Goal: Task Accomplishment & Management: Manage account settings

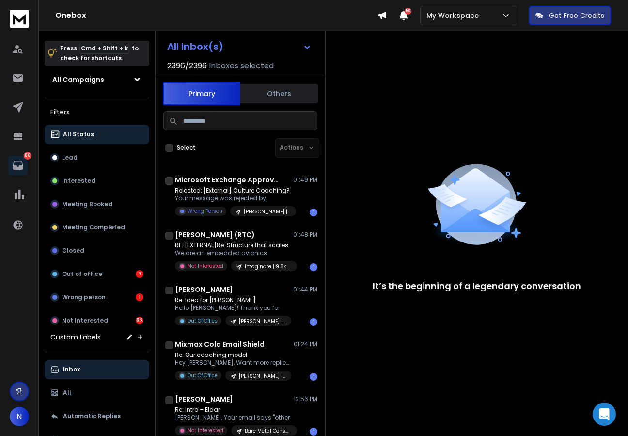
click at [285, 90] on button "Others" at bounding box center [279, 93] width 78 height 21
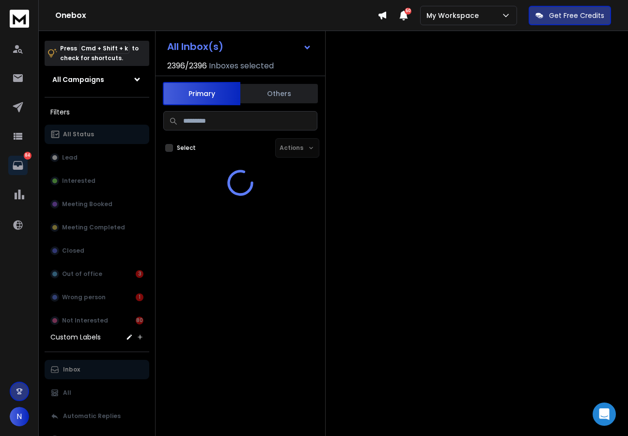
click at [201, 97] on button "Primary" at bounding box center [202, 93] width 78 height 23
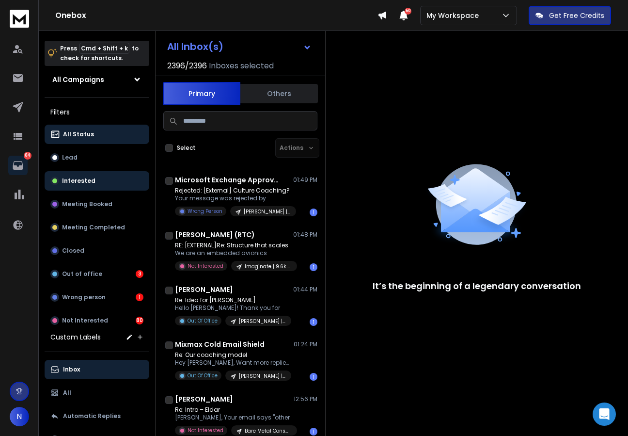
click at [94, 175] on button "Interested" at bounding box center [97, 180] width 105 height 19
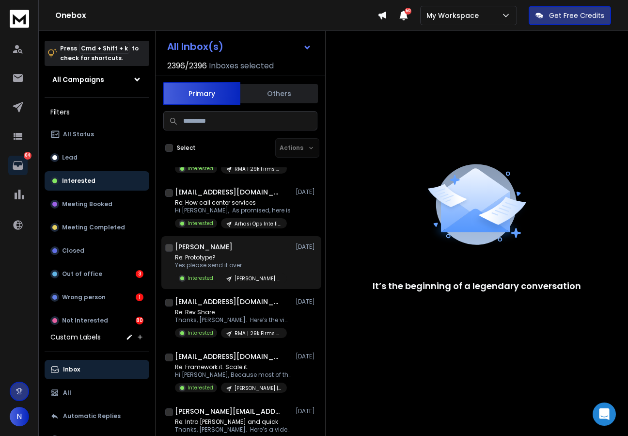
scroll to position [116, 0]
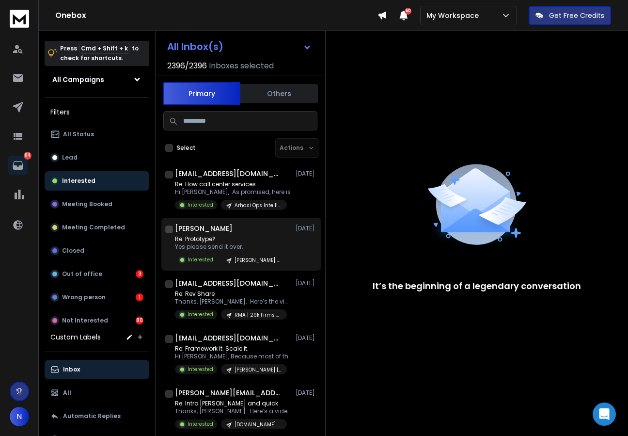
click at [249, 240] on p "Re: Prototype?" at bounding box center [231, 239] width 112 height 8
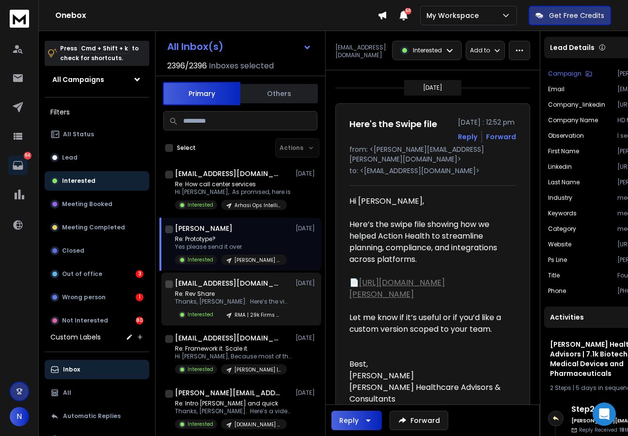
click at [217, 318] on div "Interested RMA | 29k Firms (General Team Info)" at bounding box center [233, 314] width 116 height 10
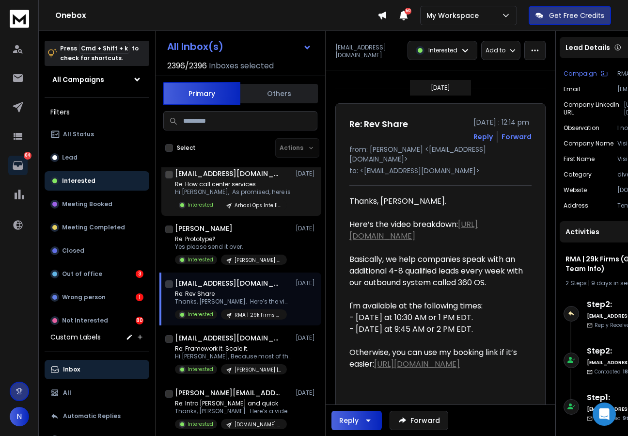
scroll to position [0, 0]
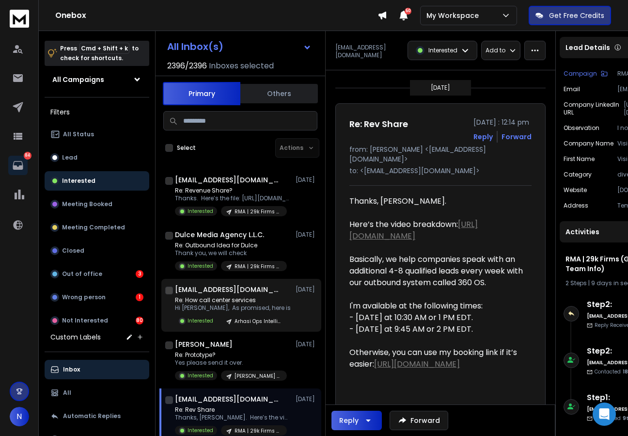
click at [224, 183] on h1 "[EMAIL_ADDRESS][DOMAIN_NAME]" at bounding box center [228, 180] width 107 height 10
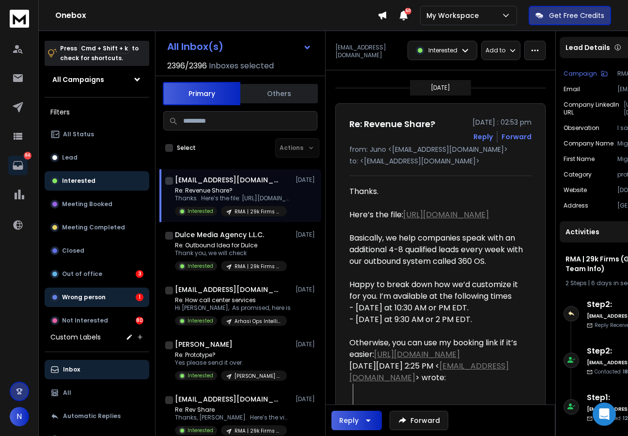
click at [101, 288] on button "Wrong person 1" at bounding box center [97, 296] width 105 height 19
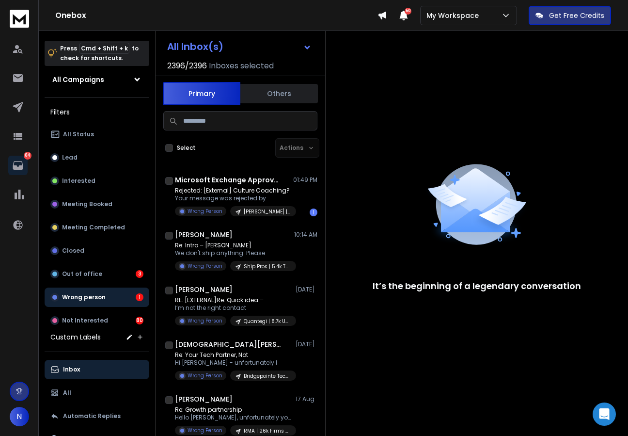
click at [96, 316] on p "Not Interested" at bounding box center [85, 320] width 46 height 8
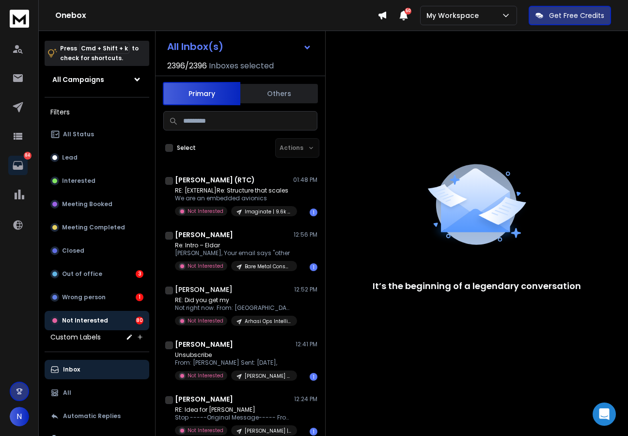
click at [100, 286] on div "All Status Lead Interested Meeting Booked Meeting Completed Closed Out of offic…" at bounding box center [97, 226] width 105 height 205
click at [101, 294] on p "Wrong person" at bounding box center [84, 297] width 44 height 8
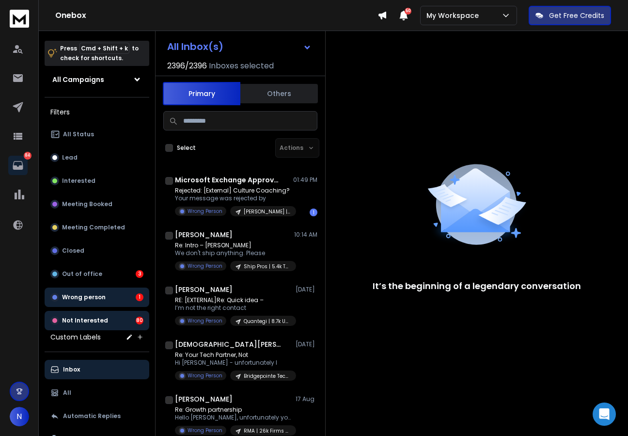
click at [85, 313] on button "Not Interested 80" at bounding box center [97, 320] width 105 height 19
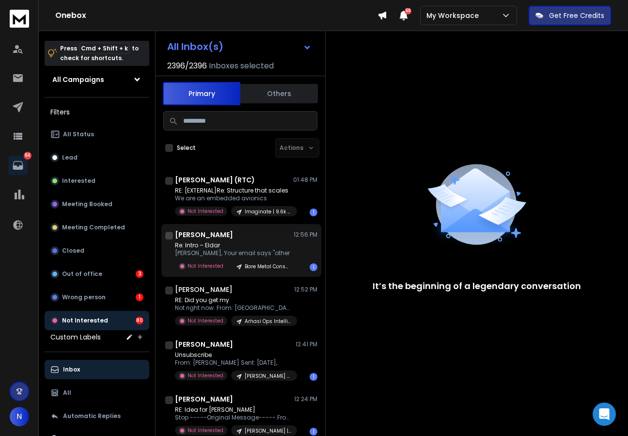
click at [225, 244] on p "Re: Intro – Eldar" at bounding box center [233, 245] width 116 height 8
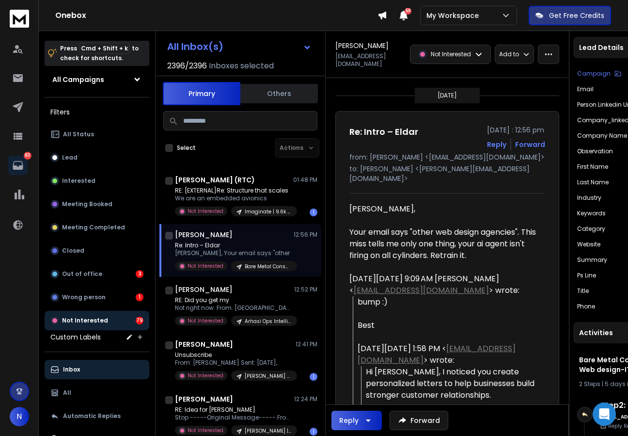
click at [450, 226] on div "Your email says "other web design agencies". This miss tells me only one thing,…" at bounding box center [443, 243] width 188 height 35
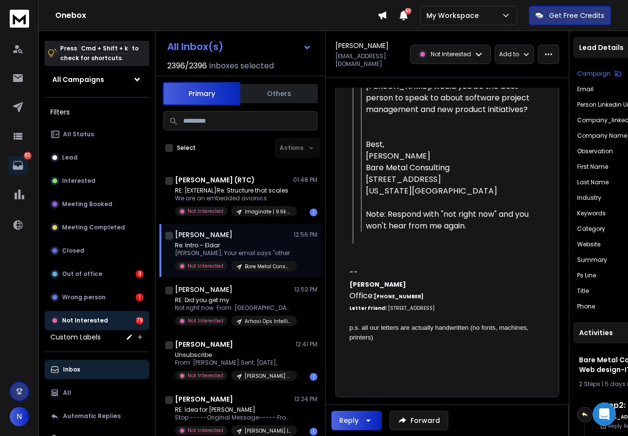
scroll to position [505, 0]
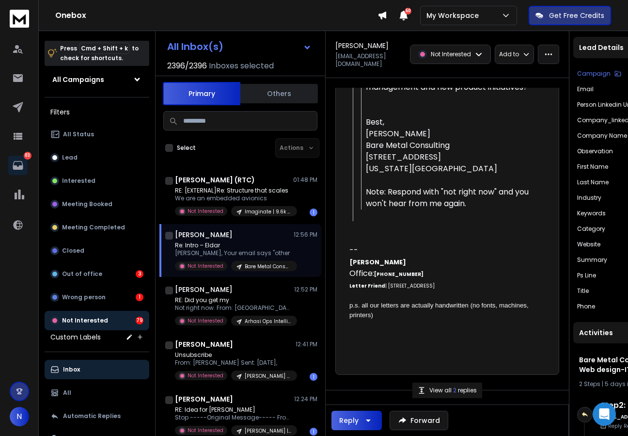
click at [451, 386] on p "View all 2 replies" at bounding box center [452, 390] width 47 height 8
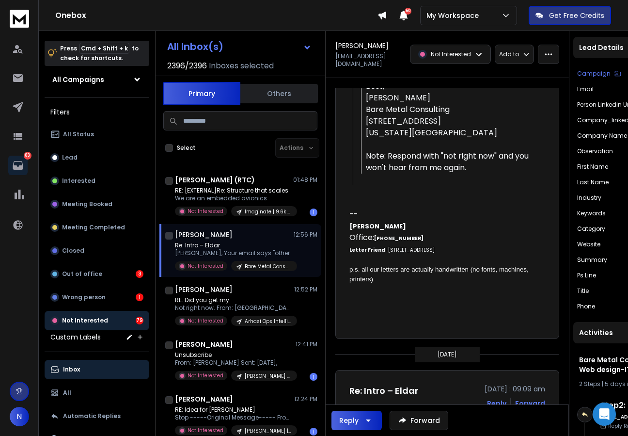
scroll to position [0, 0]
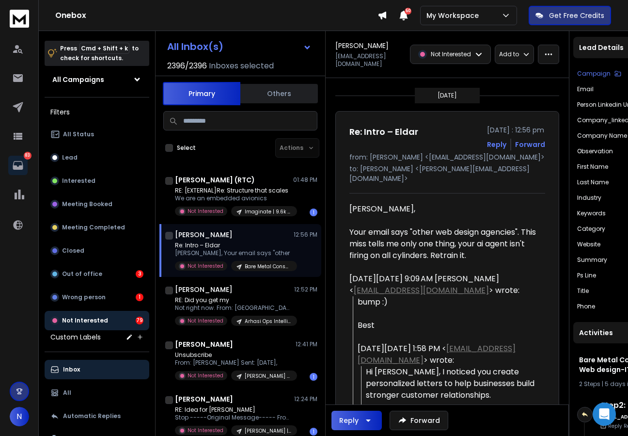
click at [559, 51] on button "button" at bounding box center [548, 54] width 21 height 19
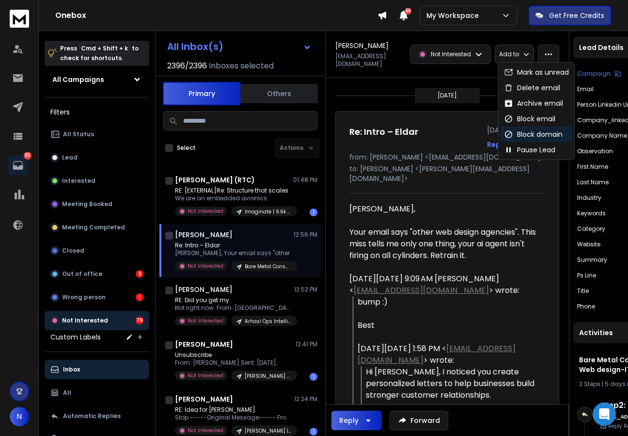
click at [527, 131] on div "Block domain" at bounding box center [533, 134] width 58 height 10
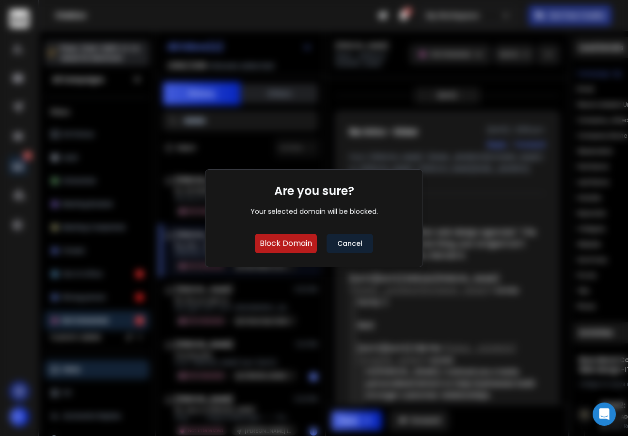
click at [283, 241] on button "Block Domain" at bounding box center [286, 242] width 62 height 19
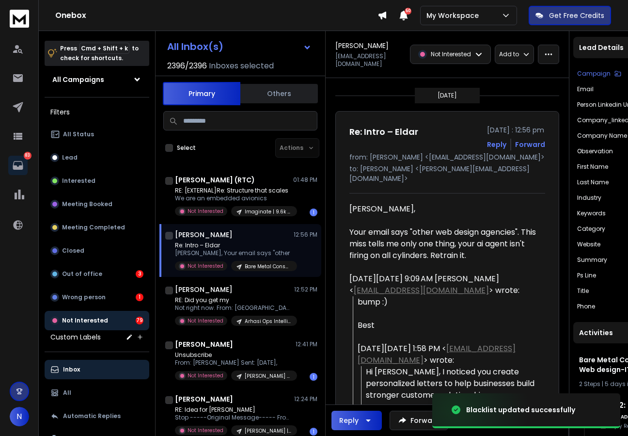
click at [559, 50] on button "button" at bounding box center [548, 54] width 21 height 19
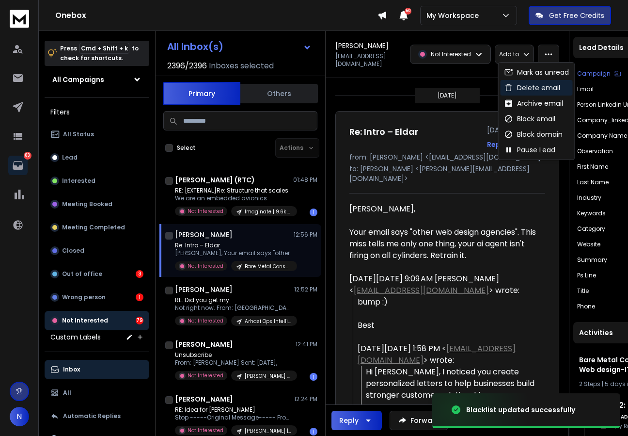
click at [542, 88] on div "Delete email" at bounding box center [532, 88] width 56 height 10
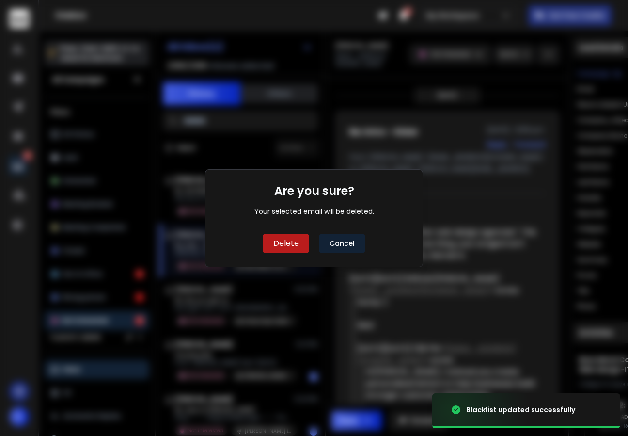
click at [296, 242] on button "Delete" at bounding box center [286, 242] width 47 height 19
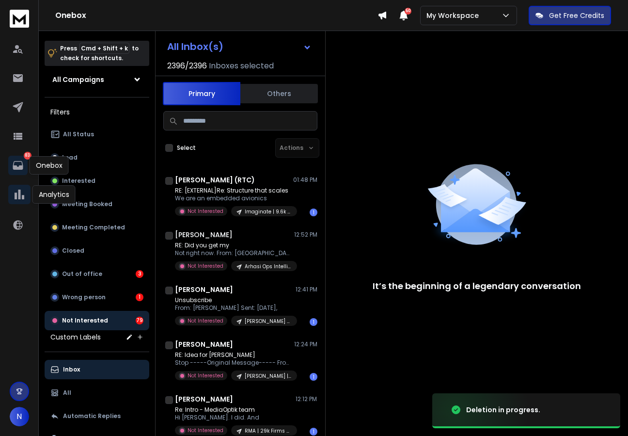
click at [16, 195] on icon at bounding box center [20, 194] width 10 height 10
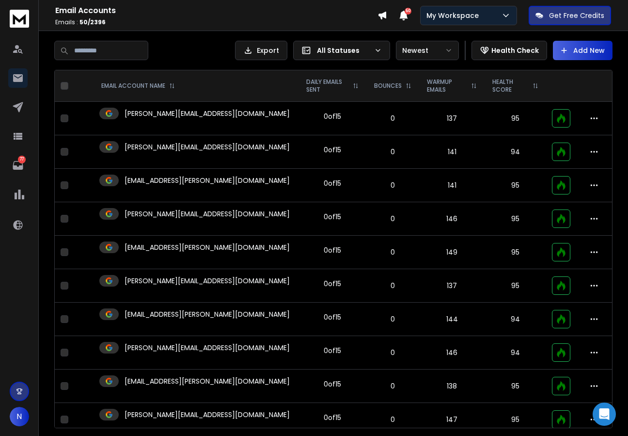
click at [450, 23] on button "My Workspace" at bounding box center [468, 15] width 97 height 19
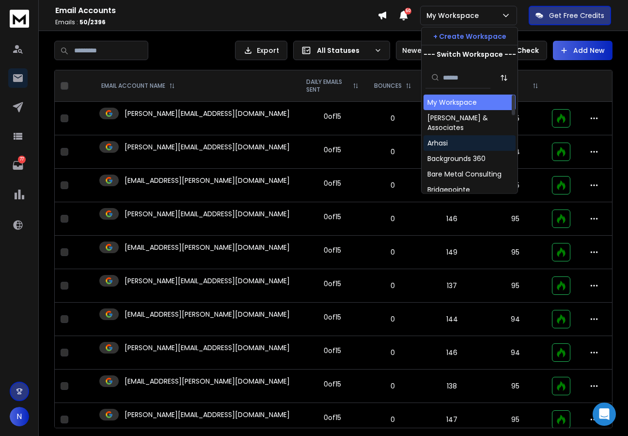
scroll to position [364, 0]
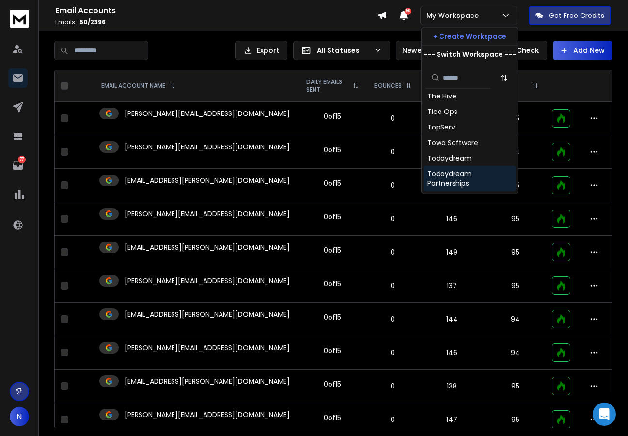
click at [191, 63] on div "Export All Statuses Newest Health Check Add New EMAIL ACCOUNT NAME DAILY EMAILS…" at bounding box center [333, 234] width 558 height 387
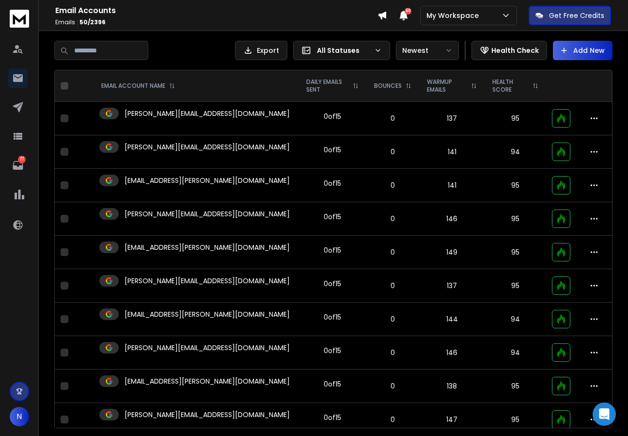
scroll to position [110, 0]
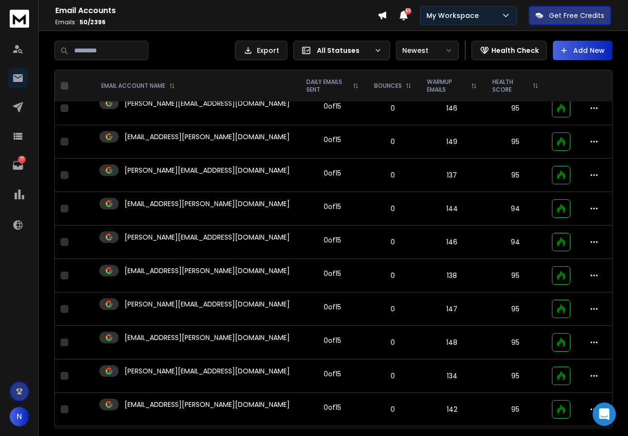
click at [482, 9] on button "My Workspace" at bounding box center [468, 15] width 97 height 19
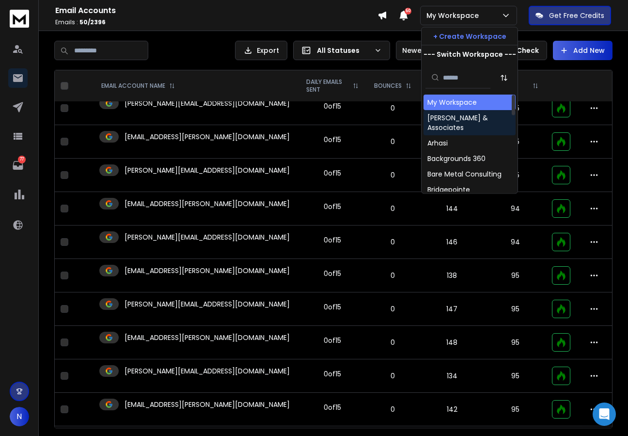
scroll to position [364, 0]
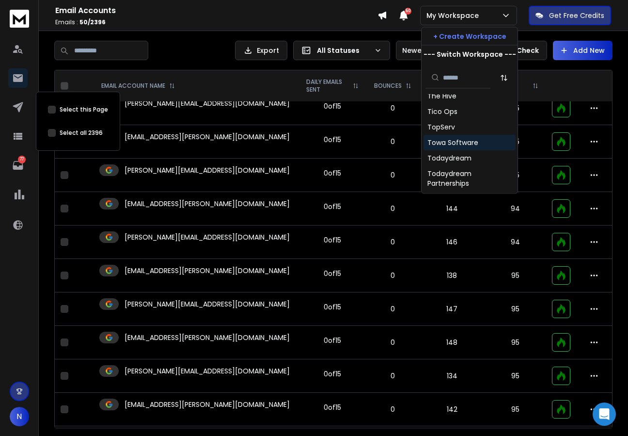
click at [65, 82] on button "Select this Page" at bounding box center [65, 86] width 8 height 8
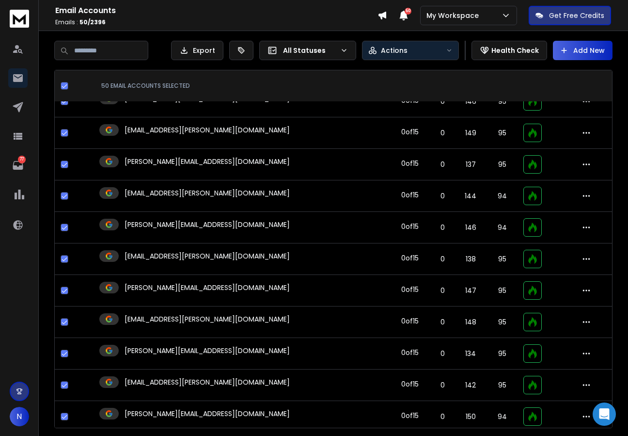
click at [405, 49] on p "Actions" at bounding box center [394, 51] width 27 height 10
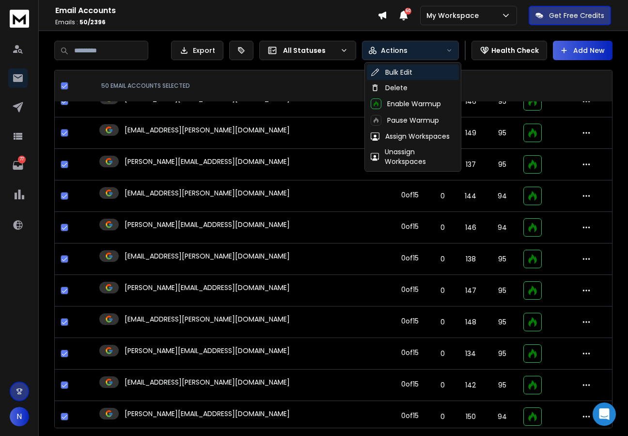
click at [405, 49] on p "Actions" at bounding box center [394, 51] width 27 height 10
